Goal: Task Accomplishment & Management: Manage account settings

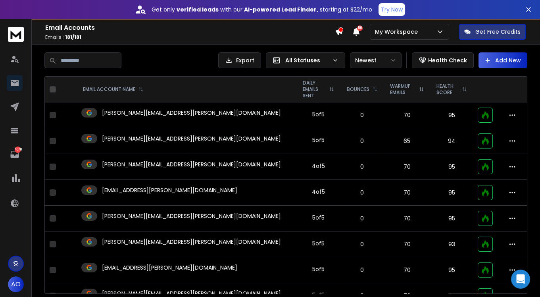
click at [50, 115] on button "button" at bounding box center [53, 115] width 6 height 6
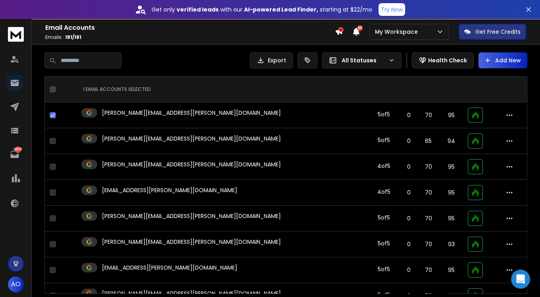
click at [51, 142] on button "button" at bounding box center [53, 141] width 6 height 6
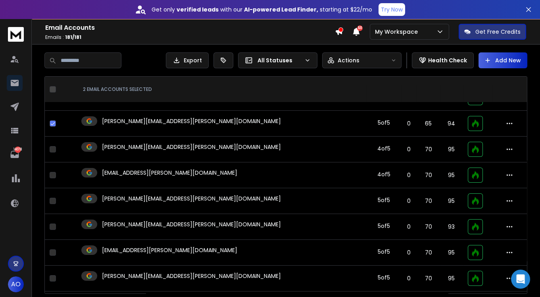
click at [51, 143] on td at bounding box center [61, 150] width 32 height 26
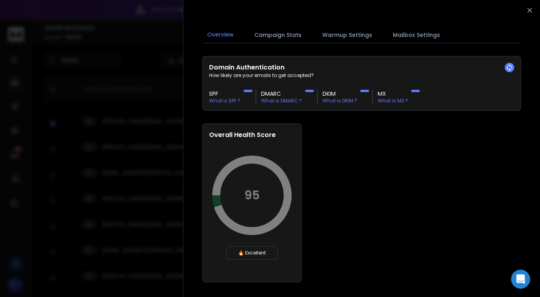
scroll to position [4, 0]
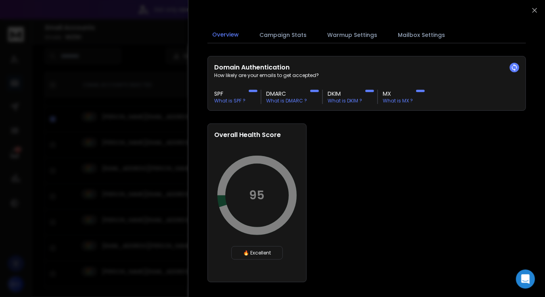
click at [52, 146] on div at bounding box center [272, 148] width 545 height 297
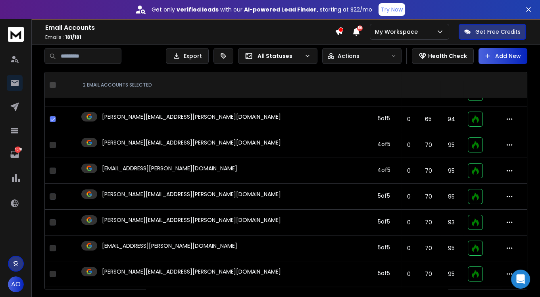
click at [52, 146] on button "button" at bounding box center [53, 145] width 6 height 6
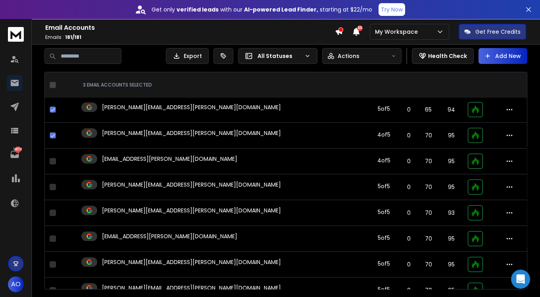
scroll to position [29, 0]
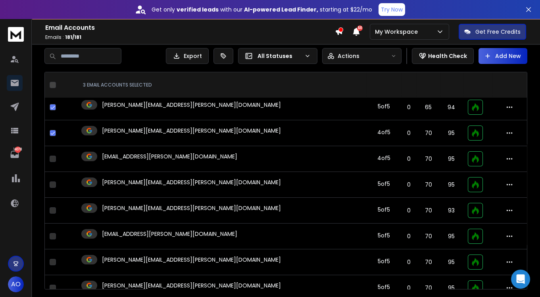
click at [52, 161] on button "button" at bounding box center [53, 159] width 6 height 6
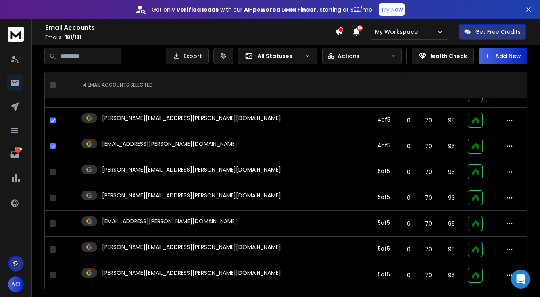
click at [52, 171] on button "button" at bounding box center [53, 172] width 6 height 6
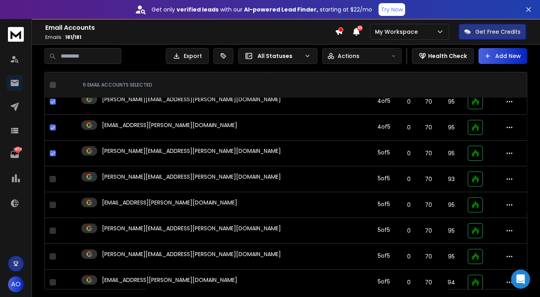
click at [52, 178] on button "button" at bounding box center [53, 179] width 6 height 6
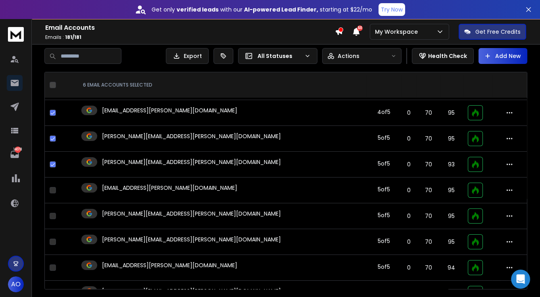
click at [52, 187] on button "button" at bounding box center [53, 190] width 6 height 6
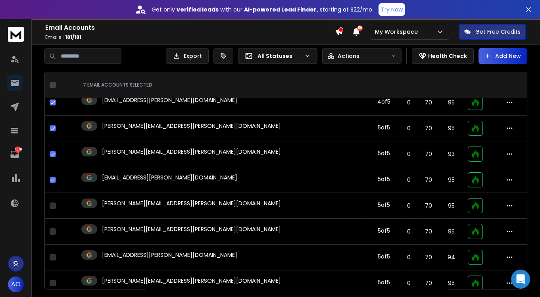
click at [51, 205] on button "button" at bounding box center [53, 205] width 6 height 6
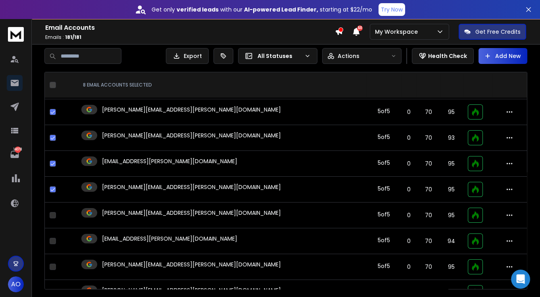
click at [51, 213] on button "button" at bounding box center [53, 215] width 6 height 6
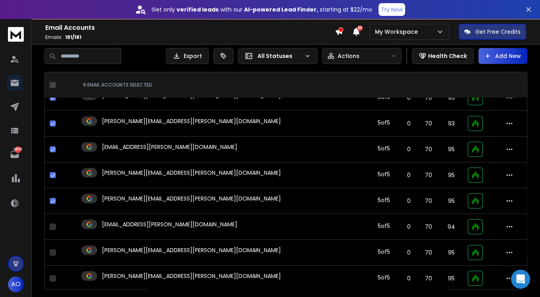
click at [52, 227] on button "button" at bounding box center [53, 226] width 6 height 6
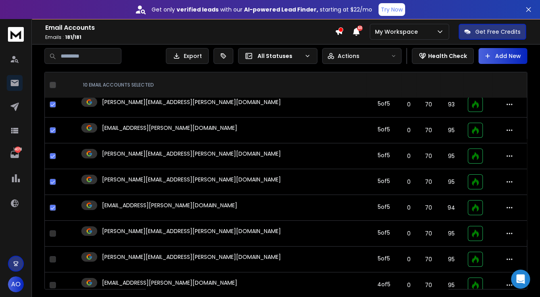
click at [52, 232] on button "button" at bounding box center [53, 233] width 6 height 6
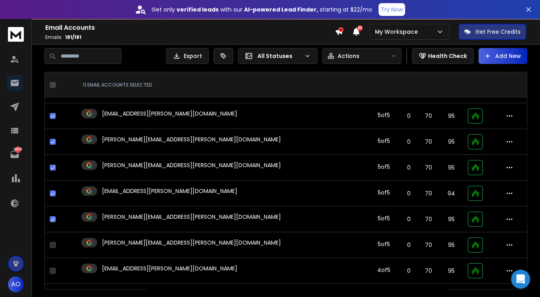
click at [52, 242] on button "button" at bounding box center [53, 245] width 6 height 6
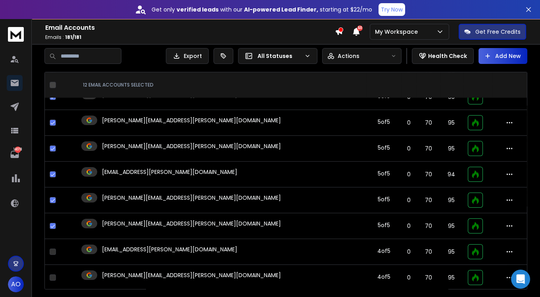
scroll to position [169, 0]
click at [52, 246] on td at bounding box center [61, 252] width 32 height 26
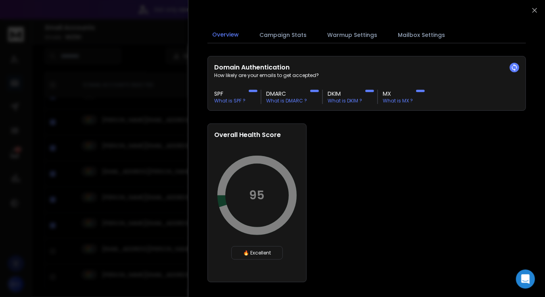
click at [51, 248] on div at bounding box center [272, 148] width 545 height 297
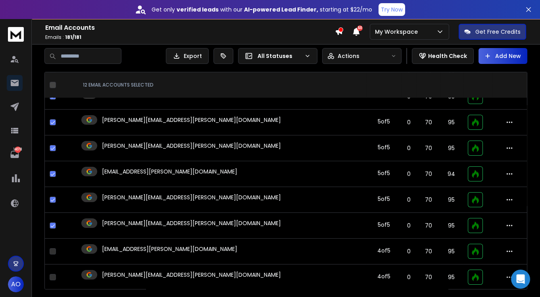
click at [51, 250] on button "button" at bounding box center [53, 251] width 6 height 6
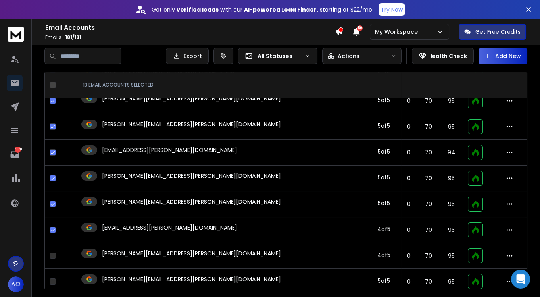
click at [51, 255] on button "button" at bounding box center [53, 255] width 6 height 6
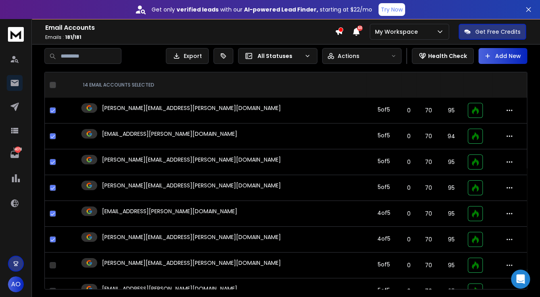
scroll to position [208, 0]
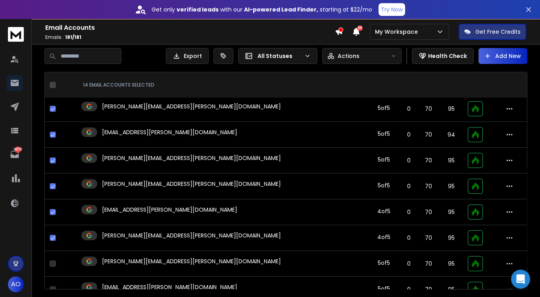
click at [53, 264] on button "button" at bounding box center [53, 263] width 6 height 6
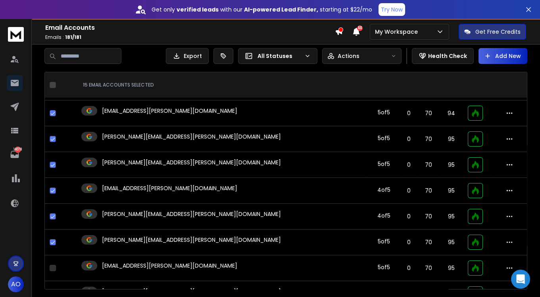
scroll to position [233, 0]
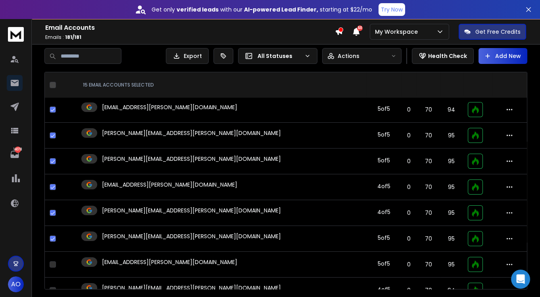
click at [53, 264] on button "button" at bounding box center [53, 264] width 6 height 6
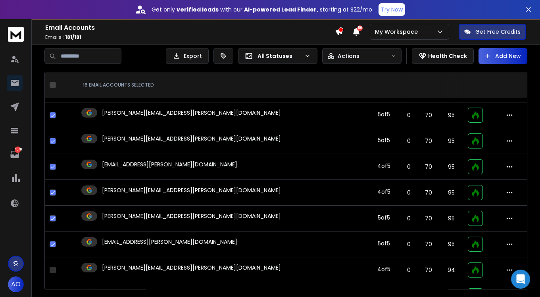
click at [54, 270] on button "button" at bounding box center [53, 270] width 6 height 6
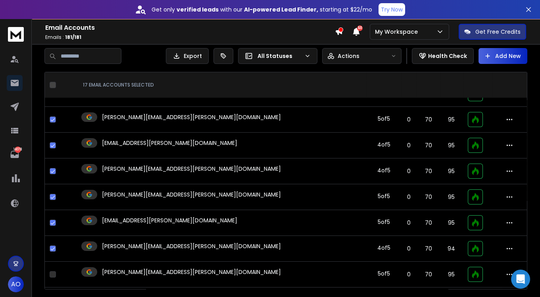
click at [54, 274] on button "button" at bounding box center [53, 274] width 6 height 6
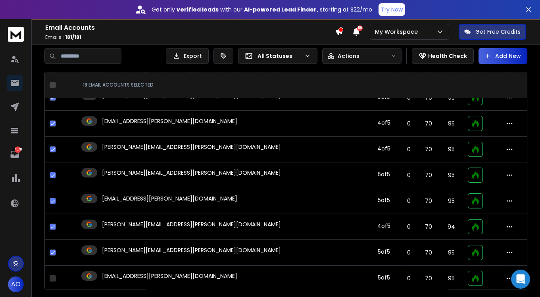
click at [53, 275] on button "button" at bounding box center [53, 278] width 6 height 6
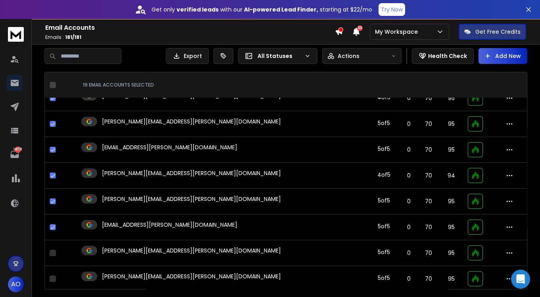
scroll to position [350, 0]
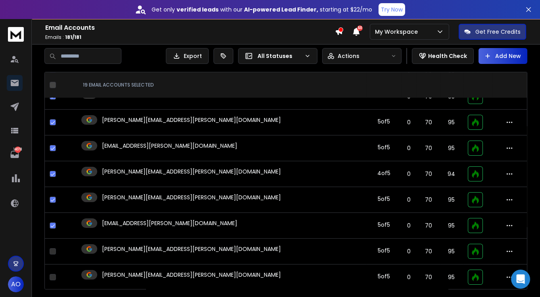
click at [58, 249] on div at bounding box center [63, 251] width 27 height 6
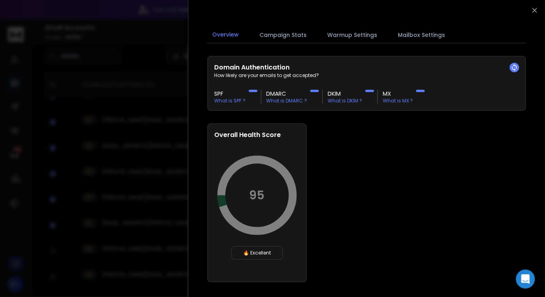
click at [60, 262] on div at bounding box center [272, 148] width 545 height 297
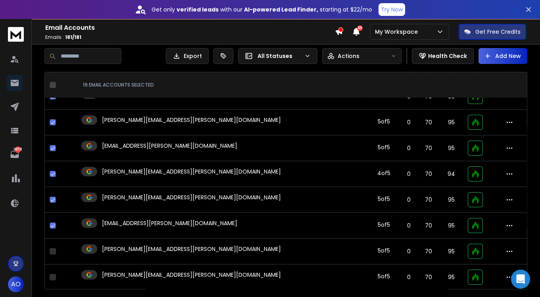
click at [54, 252] on button "button" at bounding box center [53, 251] width 6 height 6
click at [54, 275] on button "button" at bounding box center [53, 277] width 6 height 6
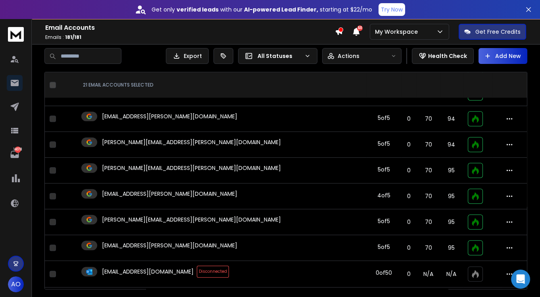
scroll to position [1080, 0]
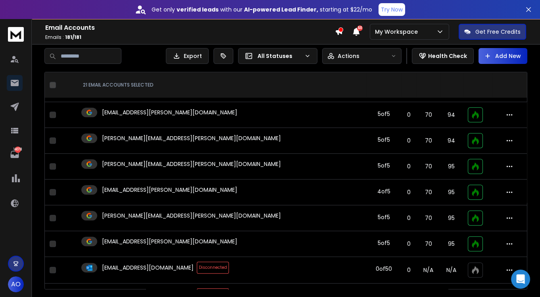
click at [54, 242] on button "button" at bounding box center [53, 244] width 6 height 6
click at [52, 217] on button "button" at bounding box center [53, 218] width 6 height 6
click at [53, 190] on button "button" at bounding box center [53, 192] width 6 height 6
click at [54, 166] on button "button" at bounding box center [53, 166] width 6 height 6
click at [52, 140] on button "button" at bounding box center [53, 140] width 6 height 6
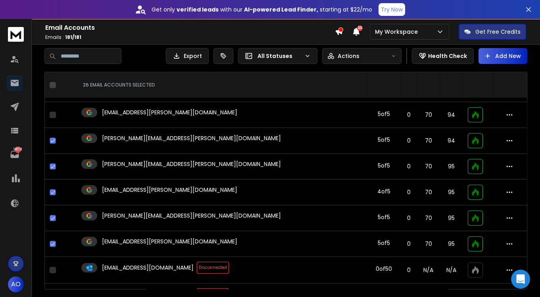
click at [54, 112] on button "button" at bounding box center [53, 115] width 6 height 6
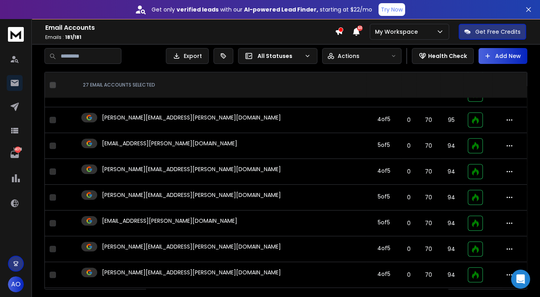
scroll to position [887, 0]
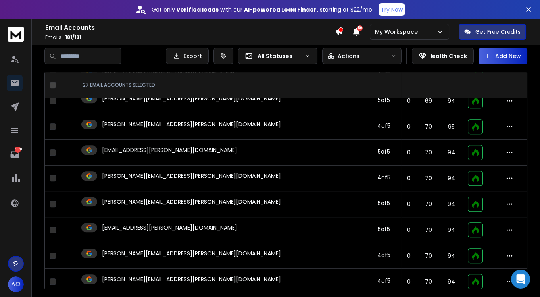
click at [53, 280] on button "button" at bounding box center [53, 281] width 6 height 6
click at [53, 254] on button "button" at bounding box center [53, 255] width 6 height 6
click at [53, 224] on td at bounding box center [61, 230] width 32 height 26
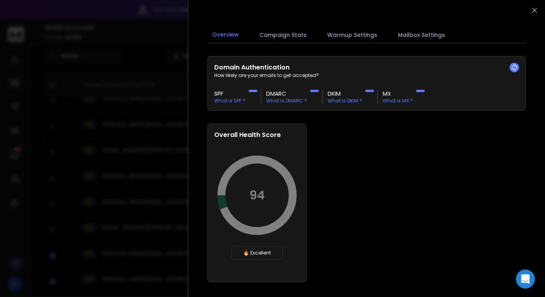
click at [53, 207] on div at bounding box center [272, 148] width 545 height 297
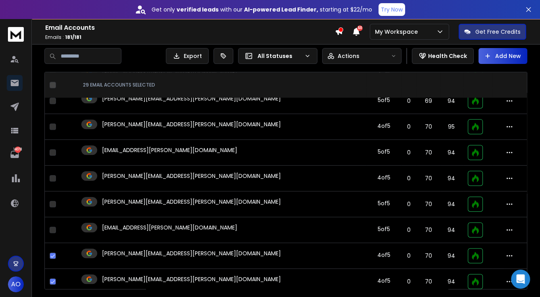
click at [53, 228] on button "button" at bounding box center [53, 230] width 6 height 6
click at [53, 202] on button "button" at bounding box center [53, 204] width 6 height 6
click at [52, 175] on button "button" at bounding box center [53, 178] width 6 height 6
click at [52, 152] on button "button" at bounding box center [53, 152] width 6 height 6
click at [53, 129] on td at bounding box center [61, 127] width 32 height 26
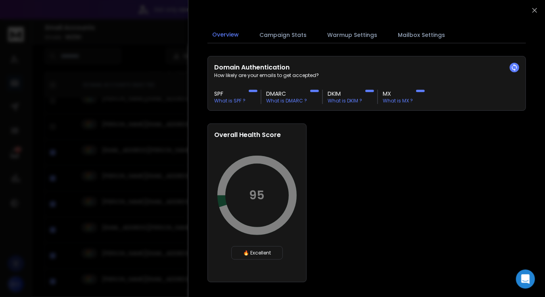
click at [53, 129] on div at bounding box center [272, 148] width 545 height 297
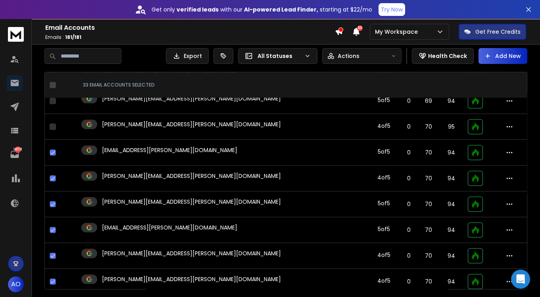
click at [52, 126] on button "button" at bounding box center [53, 126] width 6 height 6
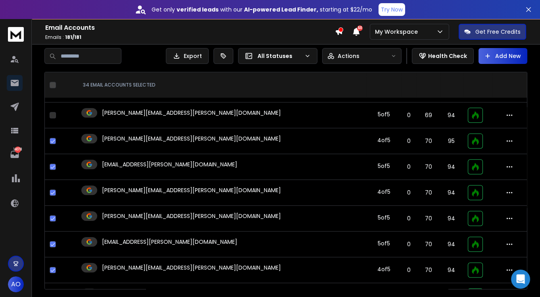
click at [52, 113] on button "button" at bounding box center [53, 115] width 6 height 6
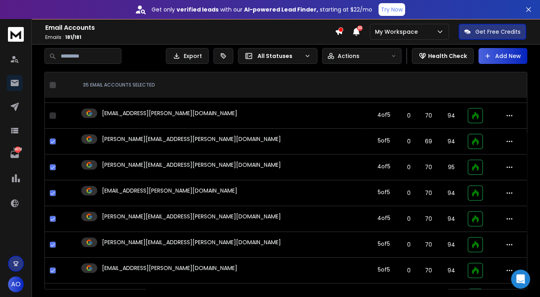
click at [52, 112] on button "button" at bounding box center [53, 115] width 6 height 6
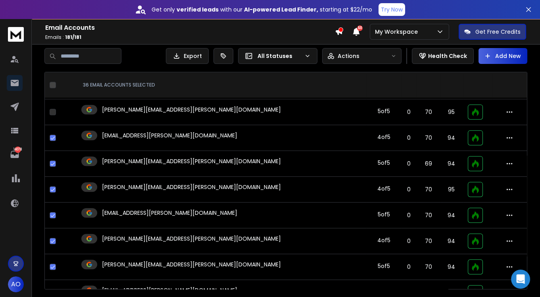
click at [52, 112] on button "button" at bounding box center [53, 112] width 6 height 6
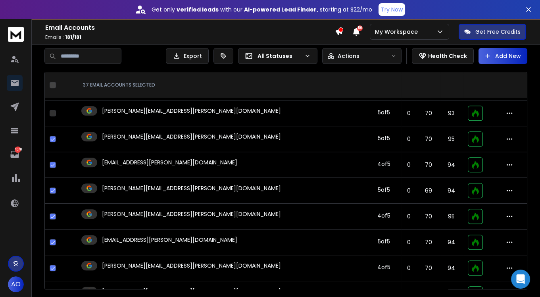
click at [52, 112] on button "button" at bounding box center [53, 113] width 6 height 6
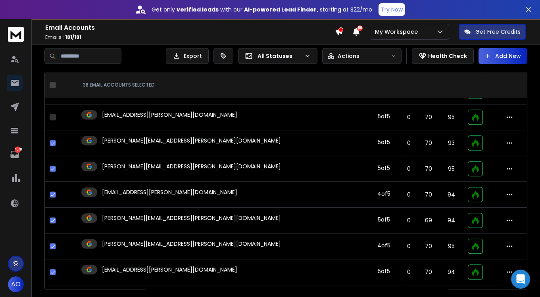
click at [52, 114] on button "button" at bounding box center [53, 117] width 6 height 6
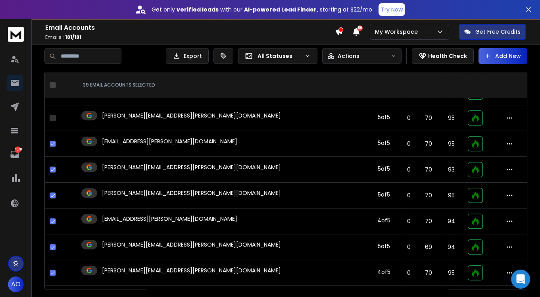
scroll to position [741, 0]
click at [52, 112] on td at bounding box center [61, 118] width 32 height 26
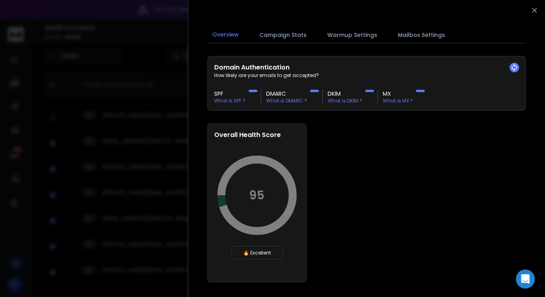
click at [52, 112] on div at bounding box center [272, 148] width 545 height 297
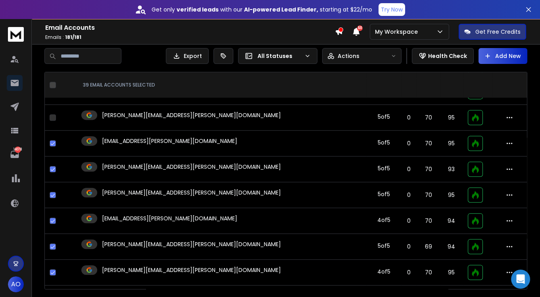
click at [52, 118] on button "button" at bounding box center [53, 117] width 6 height 6
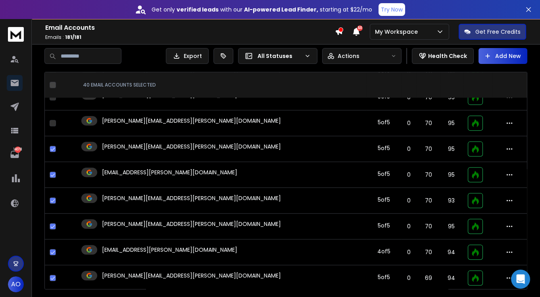
click at [52, 120] on button "button" at bounding box center [53, 123] width 6 height 6
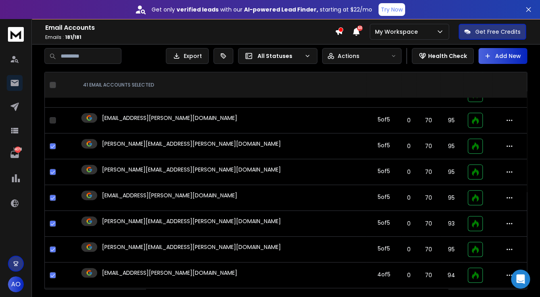
click at [52, 120] on button "button" at bounding box center [53, 120] width 6 height 6
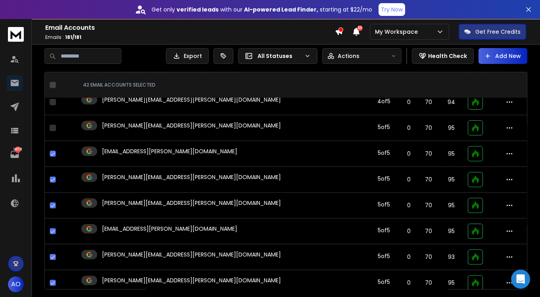
scroll to position [651, 0]
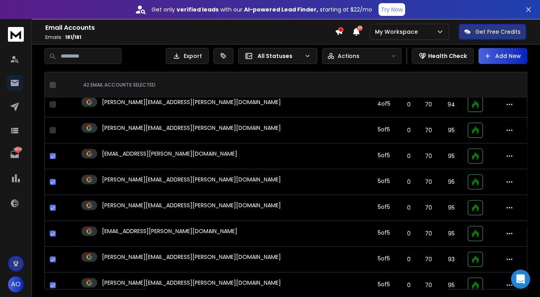
click at [53, 127] on button "button" at bounding box center [53, 130] width 6 height 6
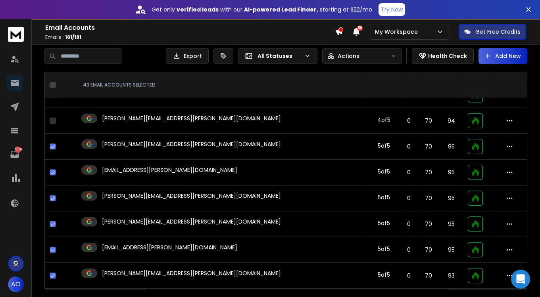
scroll to position [628, 0]
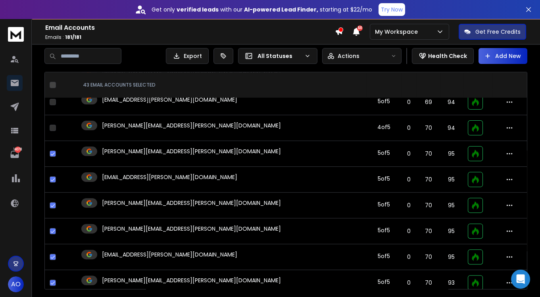
click at [53, 127] on button "button" at bounding box center [53, 128] width 6 height 6
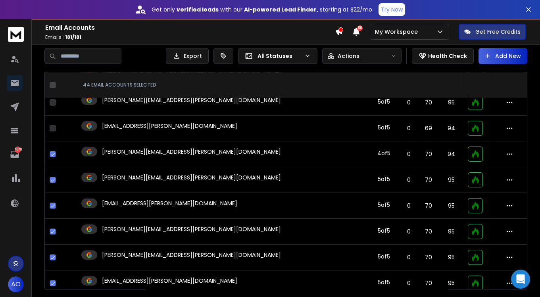
scroll to position [595, 0]
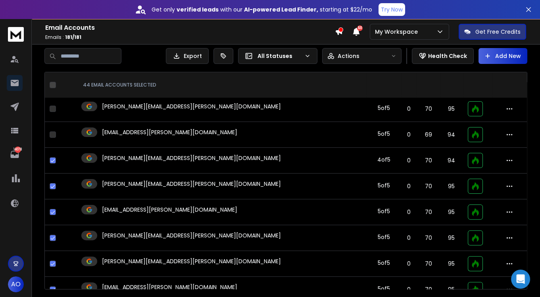
click at [53, 106] on button "button" at bounding box center [53, 109] width 6 height 6
click at [54, 135] on button "button" at bounding box center [53, 134] width 6 height 6
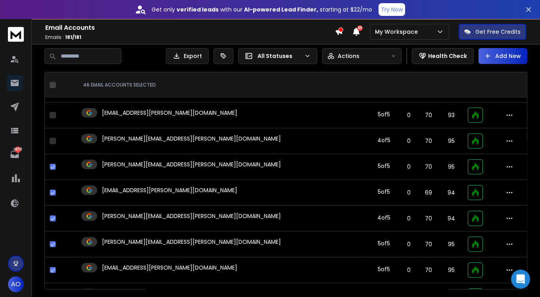
scroll to position [536, 0]
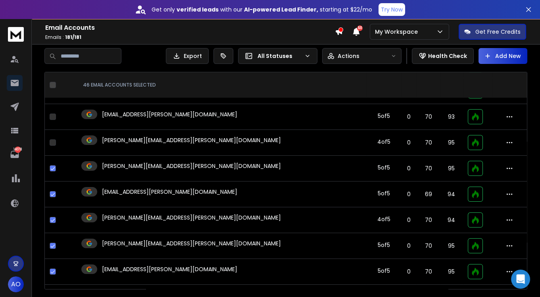
click at [54, 140] on button "button" at bounding box center [53, 142] width 6 height 6
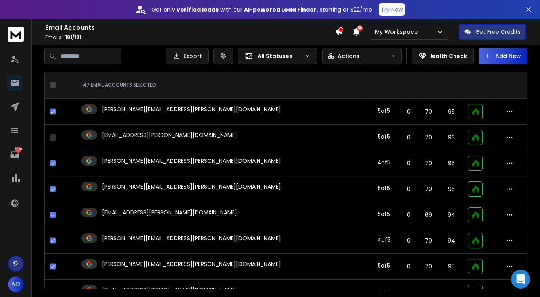
click at [53, 137] on button "button" at bounding box center [53, 137] width 6 height 6
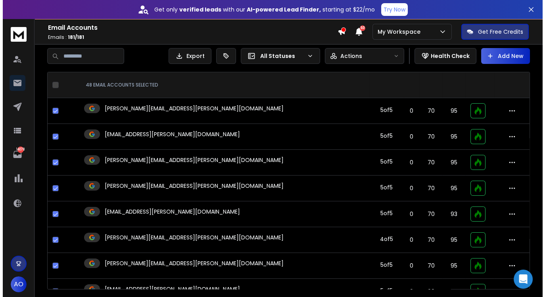
scroll to position [437, 0]
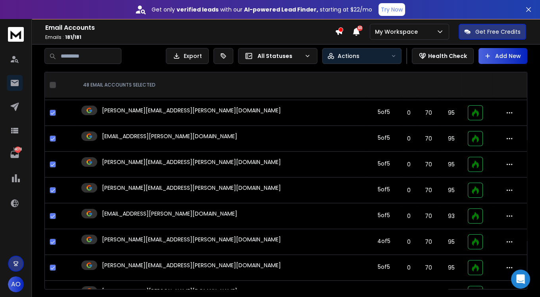
click at [400, 53] on button "Actions" at bounding box center [361, 56] width 79 height 16
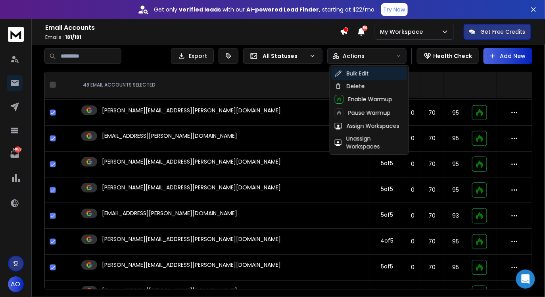
click at [396, 74] on div "Bulk Edit" at bounding box center [369, 73] width 75 height 13
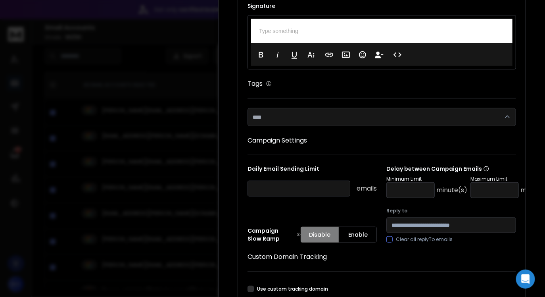
scroll to position [118, 0]
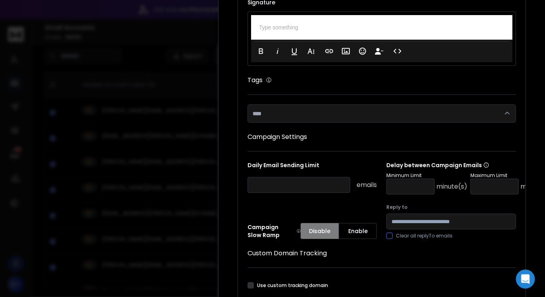
click at [302, 188] on input "number" at bounding box center [299, 185] width 103 height 16
type input "**"
click at [397, 193] on input "number" at bounding box center [411, 187] width 48 height 16
type input "**"
click at [486, 189] on input "number" at bounding box center [495, 187] width 48 height 16
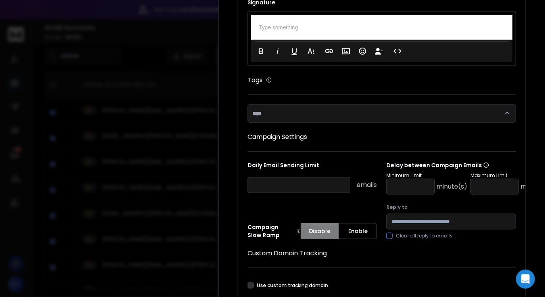
type input "*"
type input "**"
click at [416, 190] on input "*" at bounding box center [411, 187] width 48 height 16
click at [325, 201] on div "Daily Email Sending Limit ** emails Delay between Campaign Emails Minimum Limit…" at bounding box center [382, 200] width 269 height 78
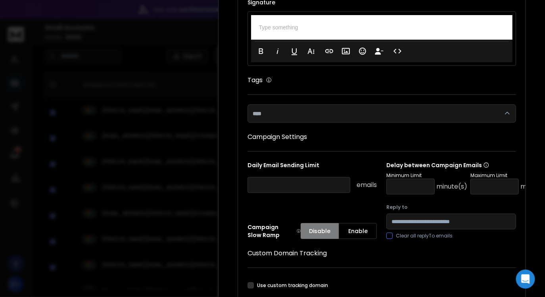
click at [407, 191] on input "*" at bounding box center [411, 187] width 48 height 16
type input "**"
click at [418, 256] on h1 "Custom Domain Tracking" at bounding box center [382, 253] width 269 height 10
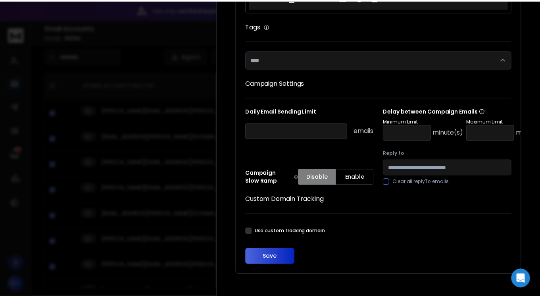
scroll to position [177, 0]
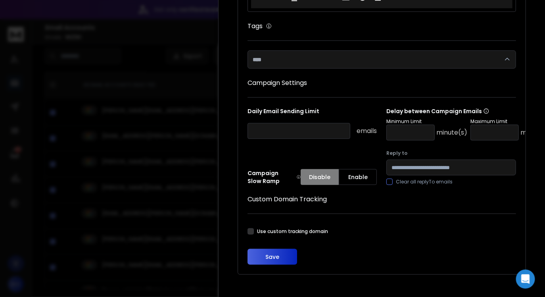
click at [290, 256] on button "Save" at bounding box center [273, 257] width 50 height 16
